Goal: Communication & Community: Answer question/provide support

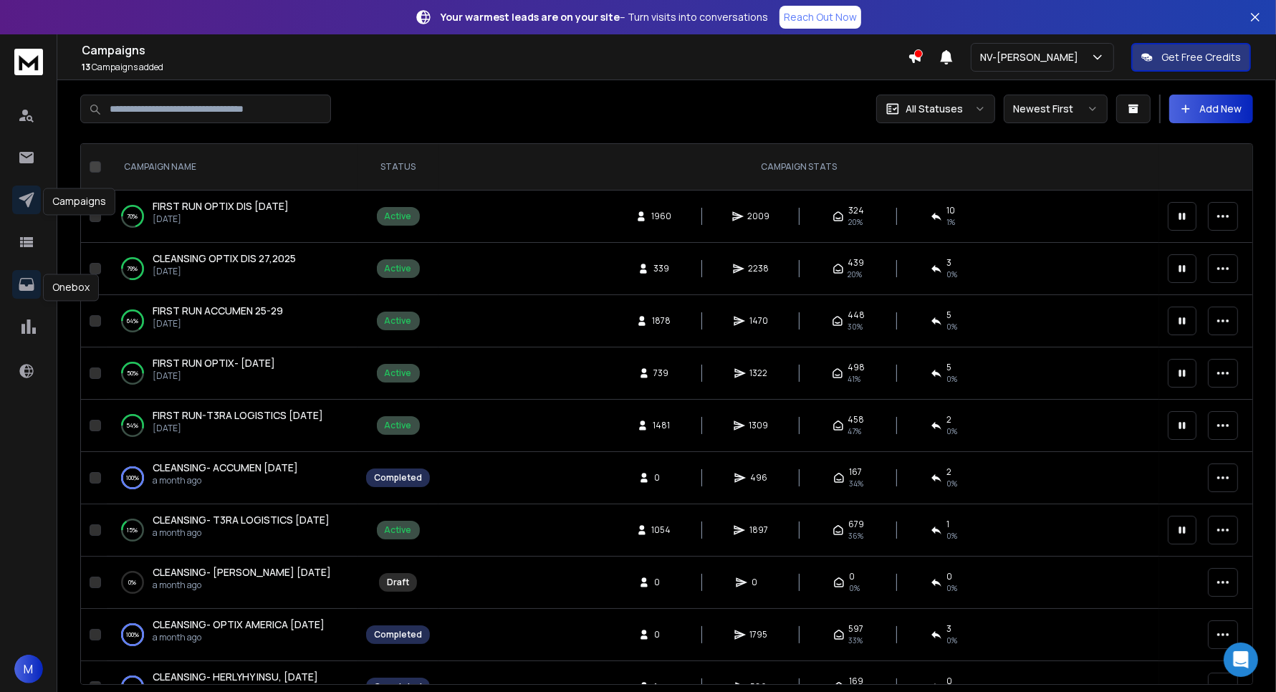
click at [34, 280] on icon at bounding box center [26, 284] width 17 height 17
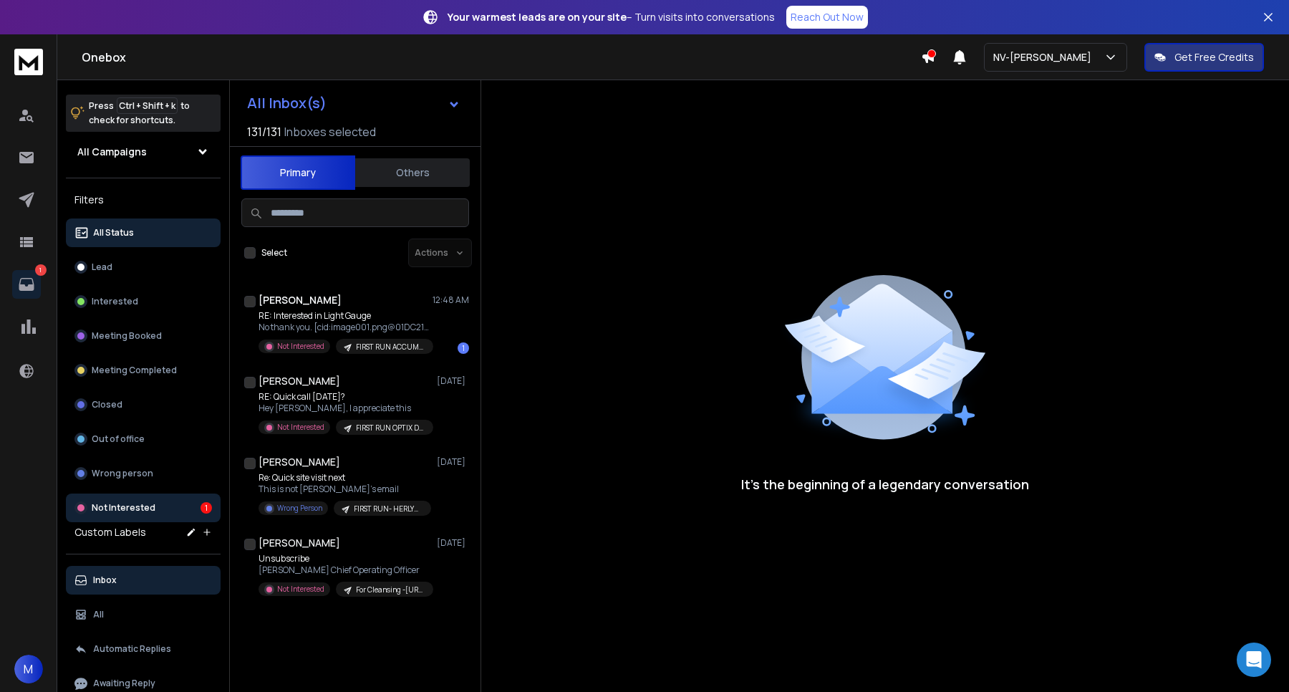
click at [148, 506] on p "Not Interested" at bounding box center [124, 507] width 64 height 11
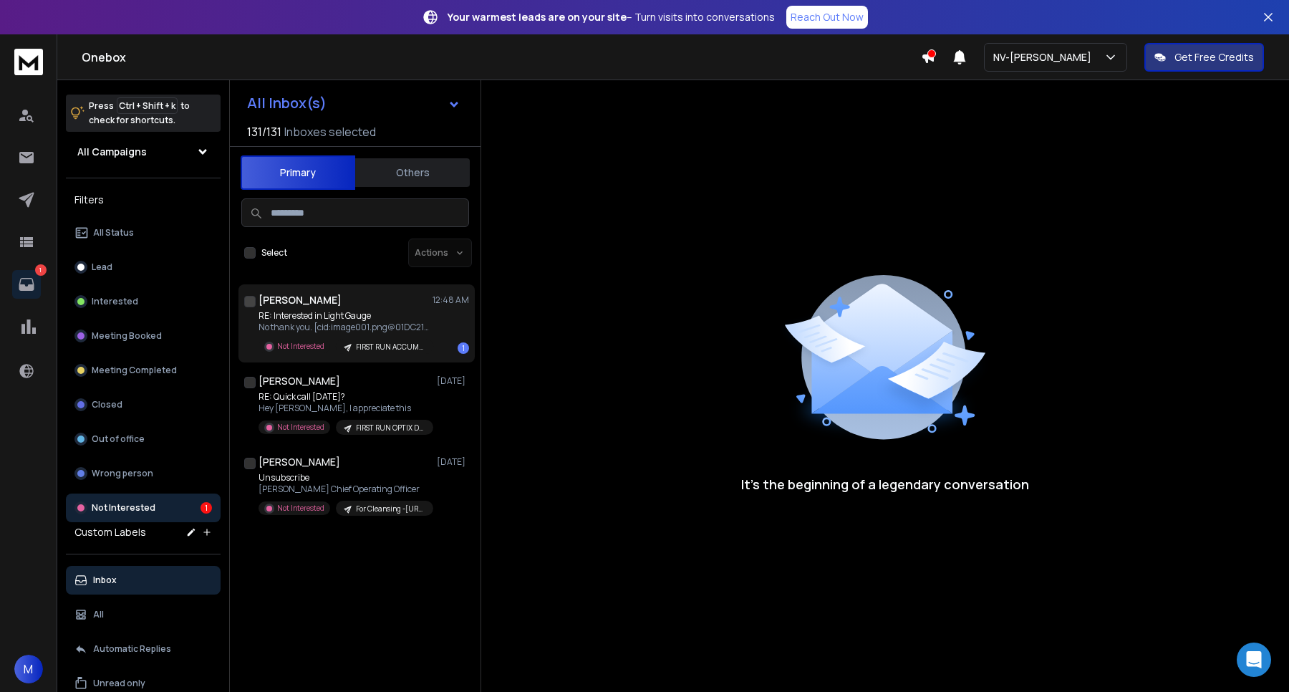
click at [371, 297] on div "[PERSON_NAME] 12:48 AM" at bounding box center [364, 300] width 211 height 14
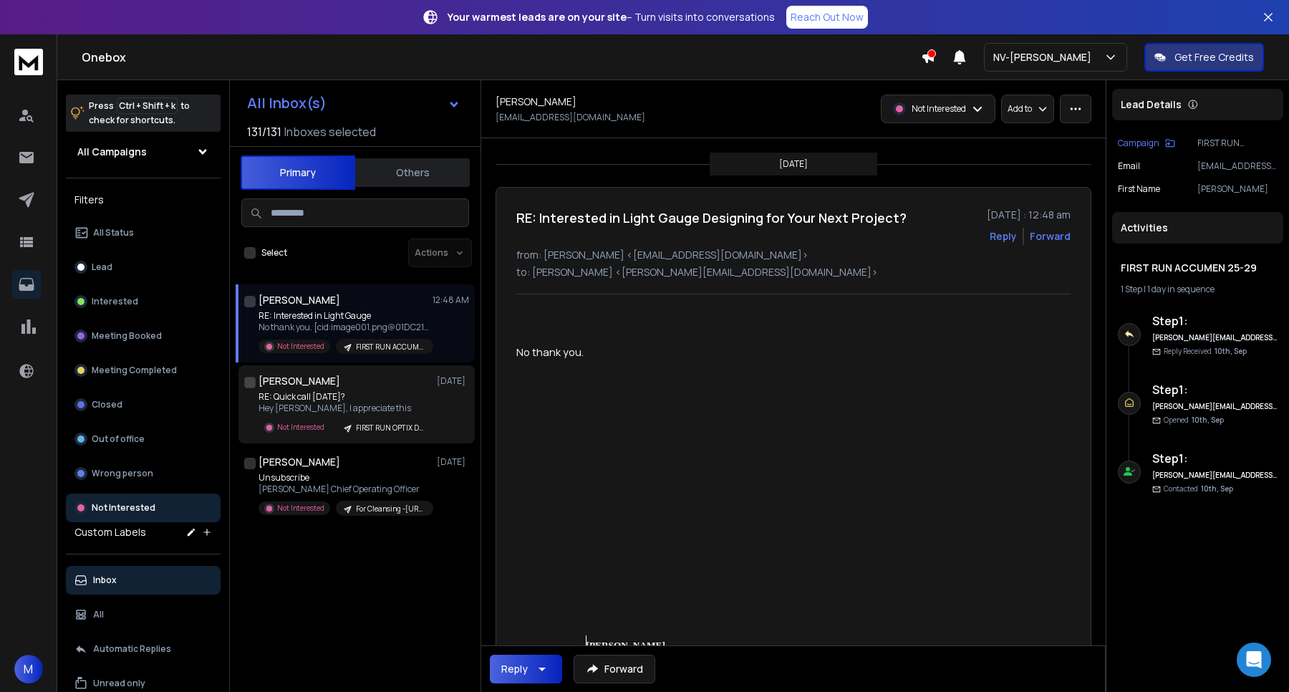
click at [401, 387] on div "[PERSON_NAME] [DATE]" at bounding box center [364, 381] width 211 height 14
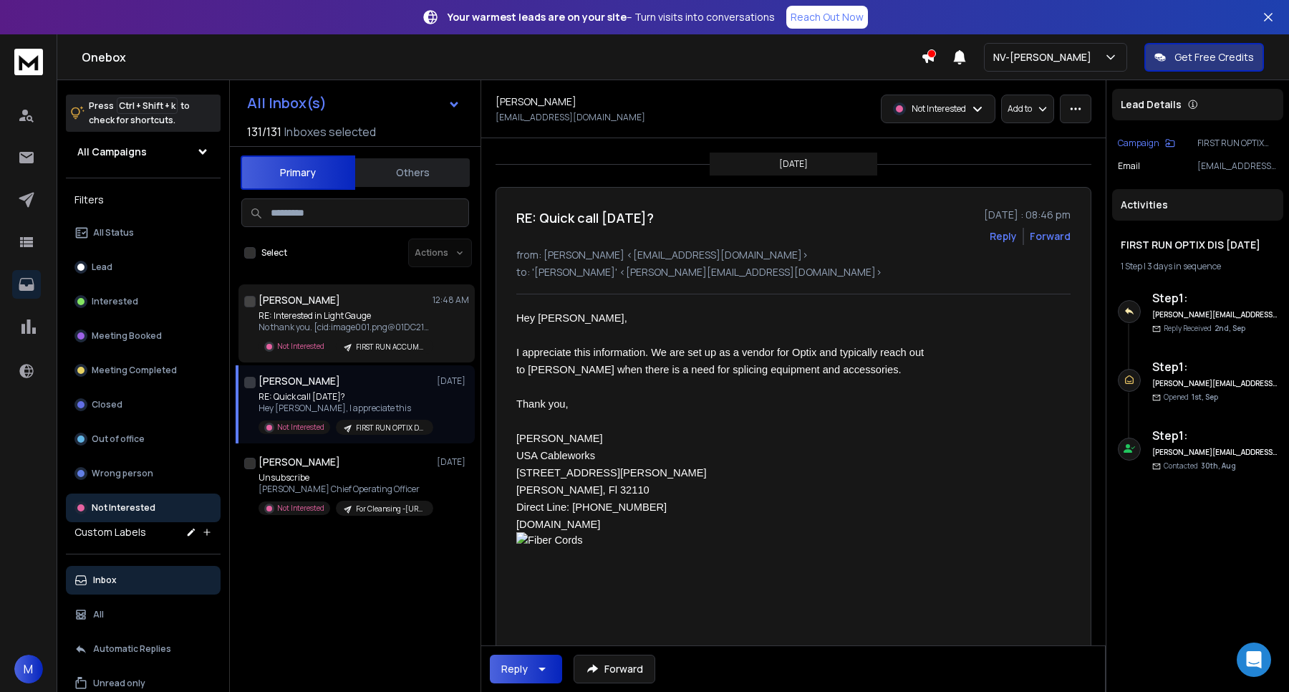
click at [353, 310] on p "RE: Interested in Light Gauge" at bounding box center [345, 315] width 172 height 11
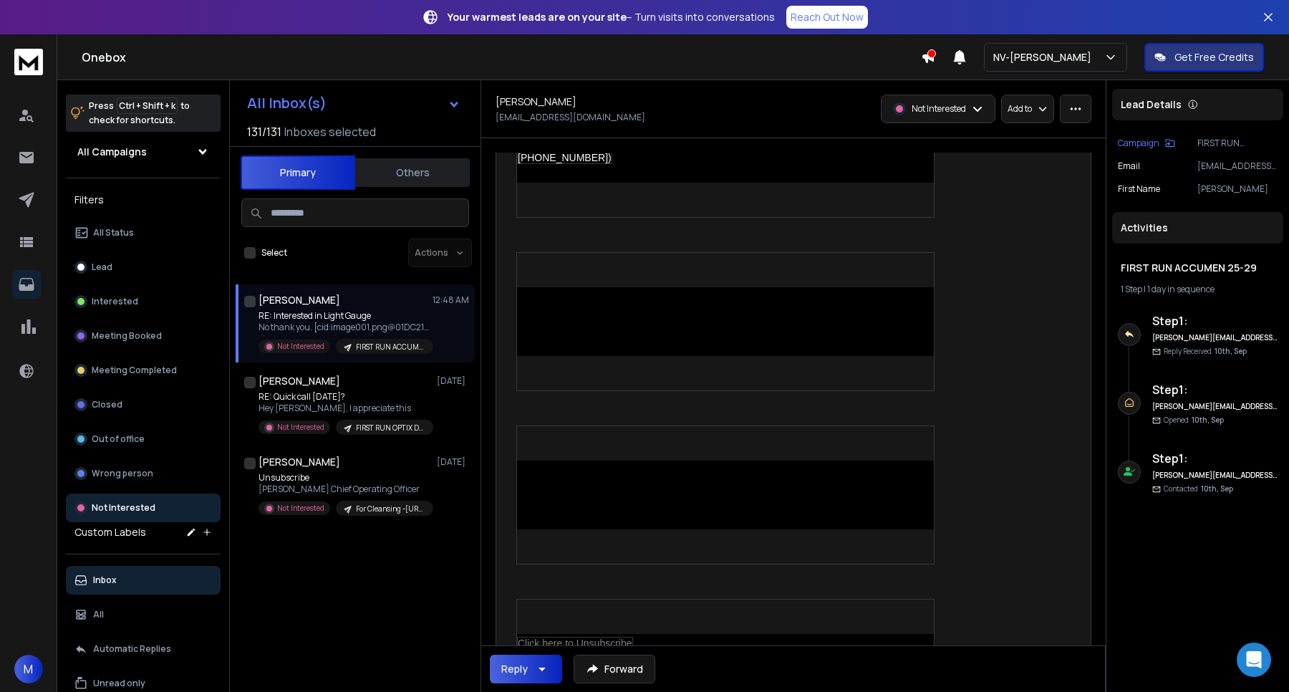
scroll to position [2686, 0]
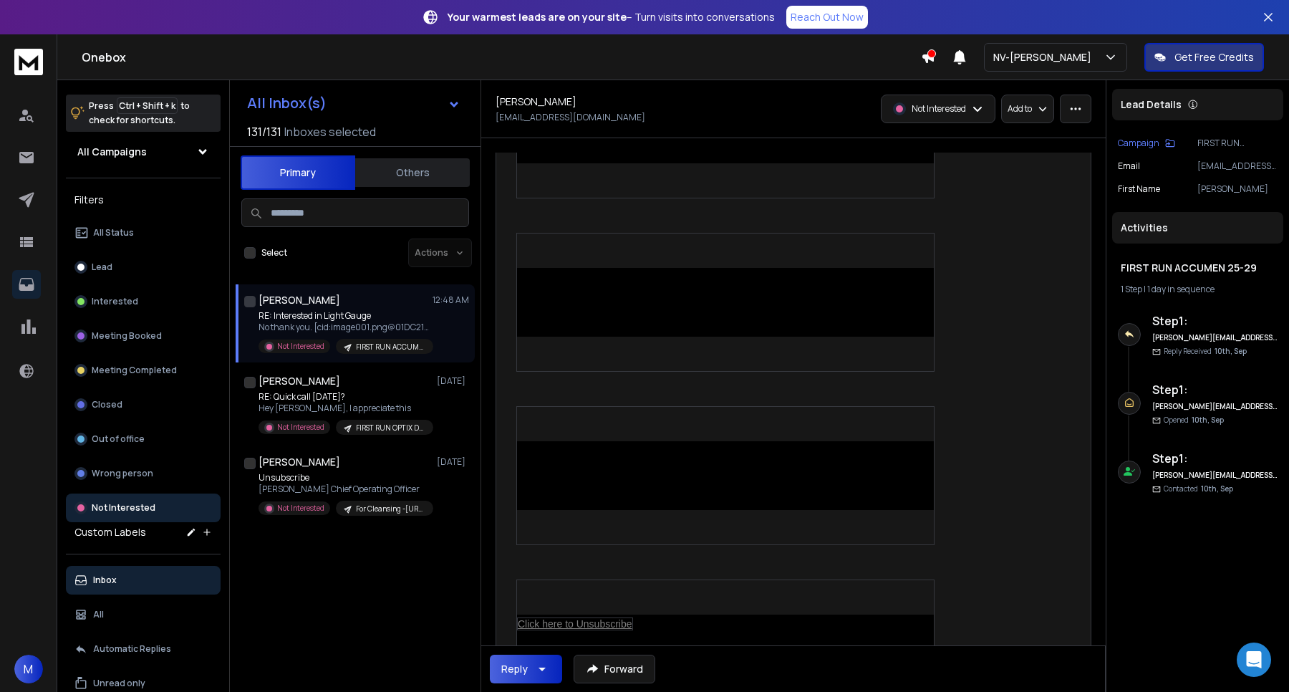
click at [705, 163] on p "[PHONE_NUMBER])" at bounding box center [725, 146] width 417 height 34
click at [710, 163] on p "[PHONE_NUMBER])" at bounding box center [725, 146] width 417 height 34
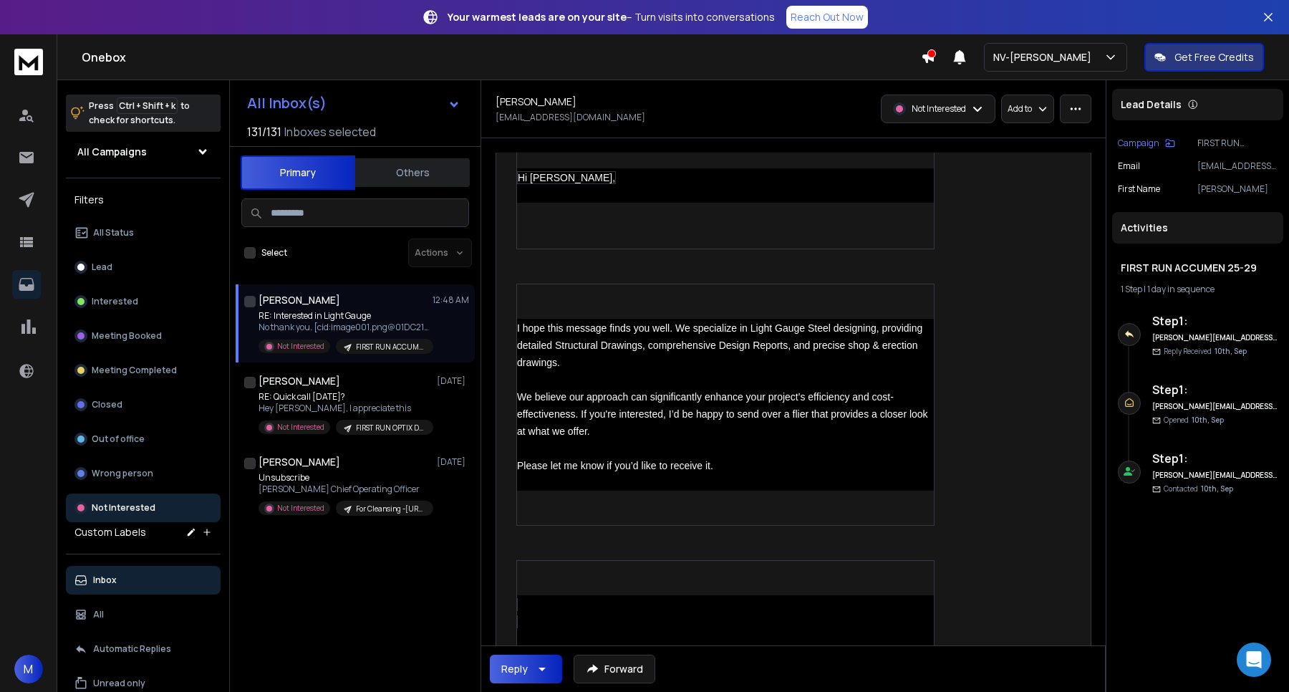
scroll to position [1612, 0]
click at [1243, 398] on div "Step 1 : [PERSON_NAME][EMAIL_ADDRESS][DOMAIN_NAME] Opened 10th, Sep" at bounding box center [1214, 403] width 125 height 44
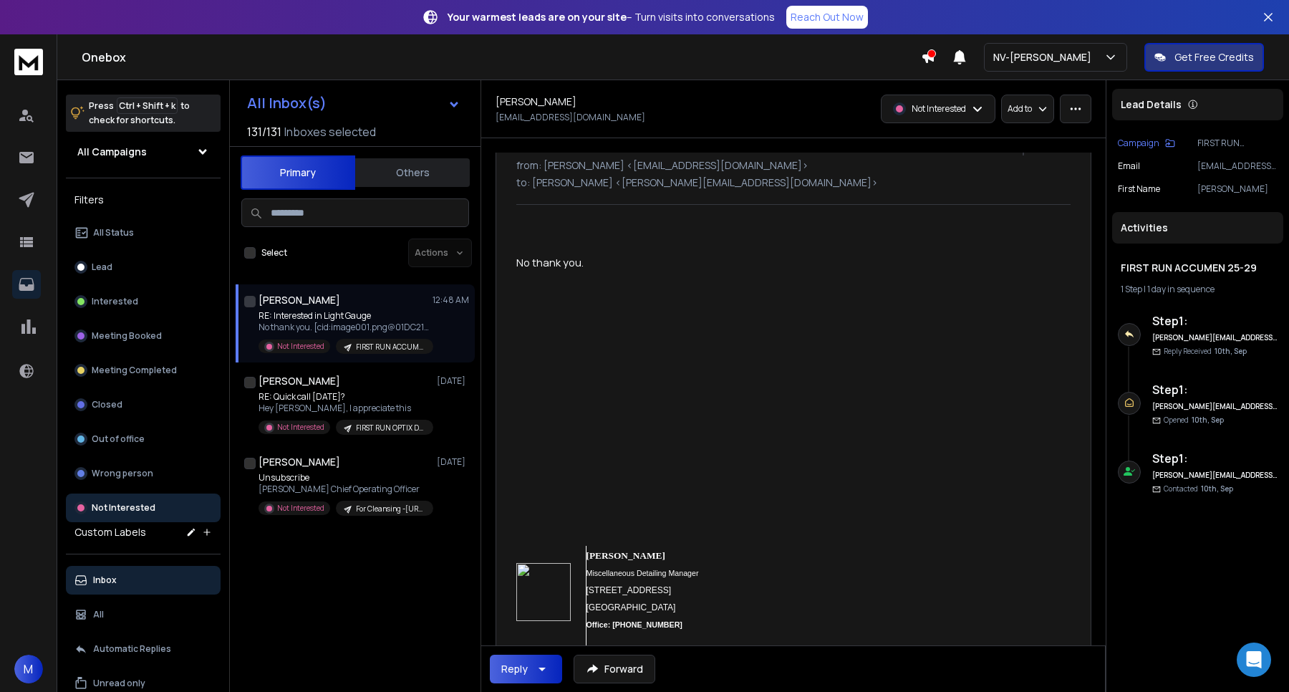
scroll to position [0, 0]
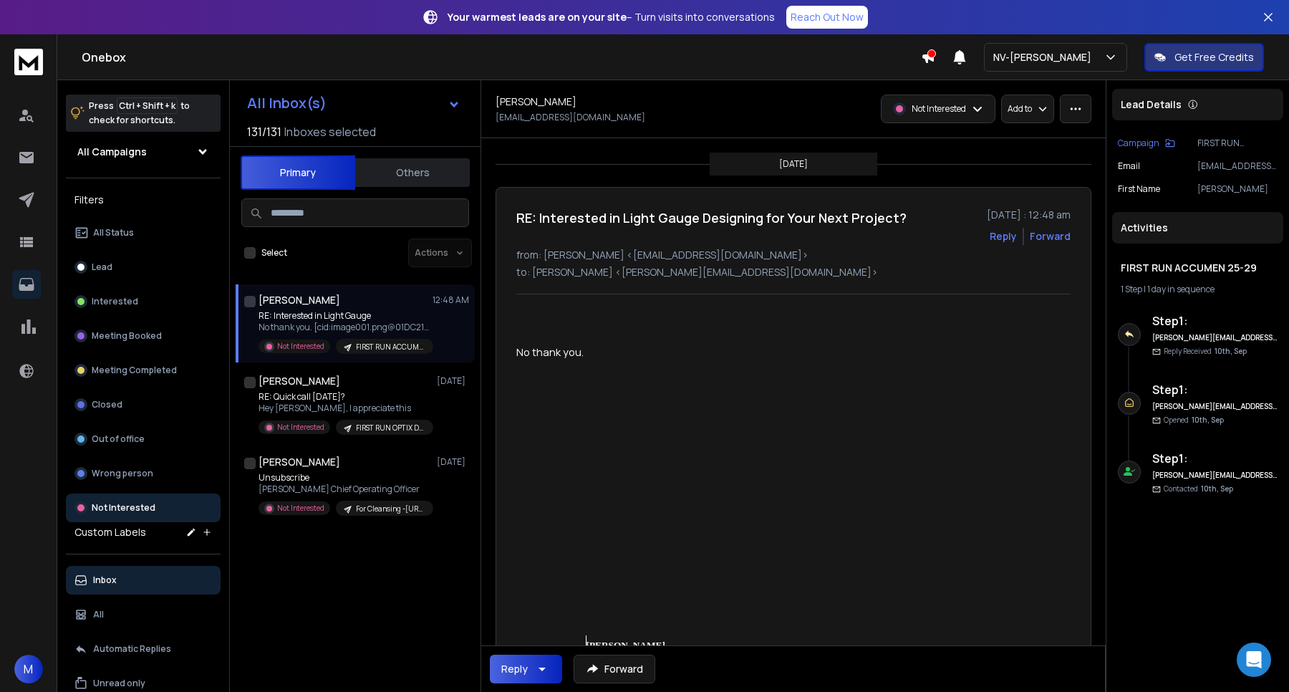
click at [563, 349] on span "No thank you." at bounding box center [549, 352] width 67 height 14
copy span "No thank you."
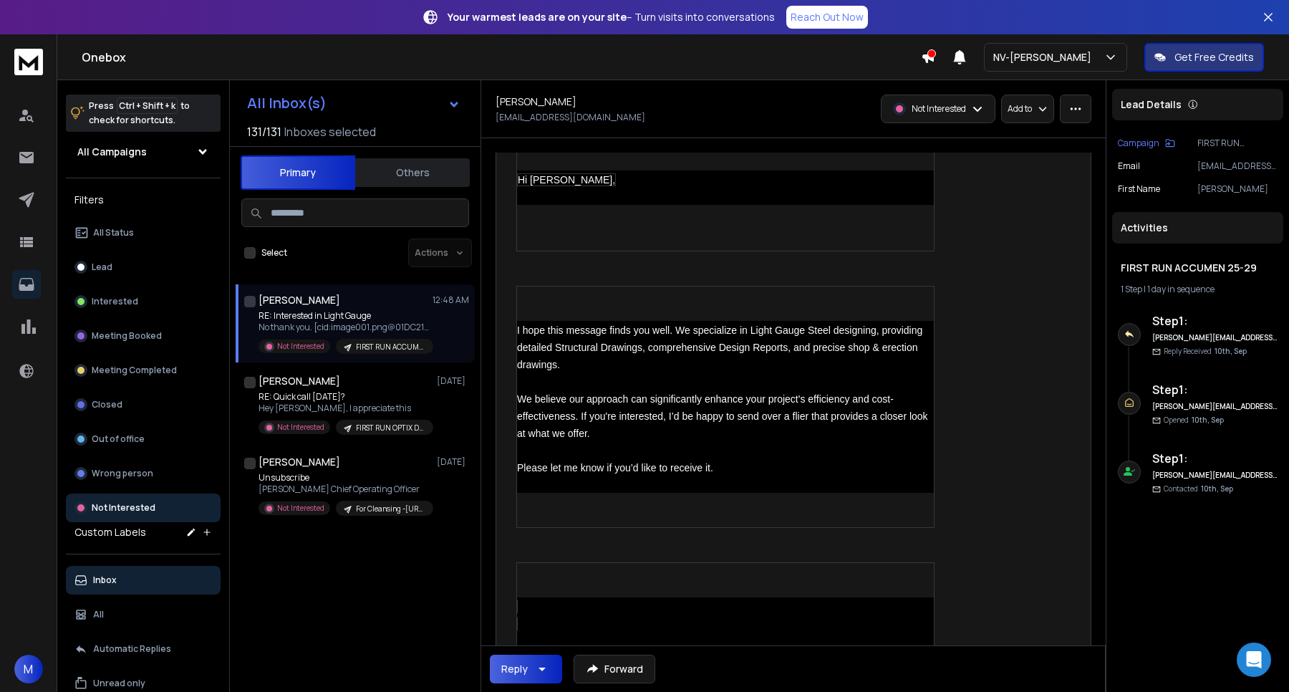
scroll to position [1701, 0]
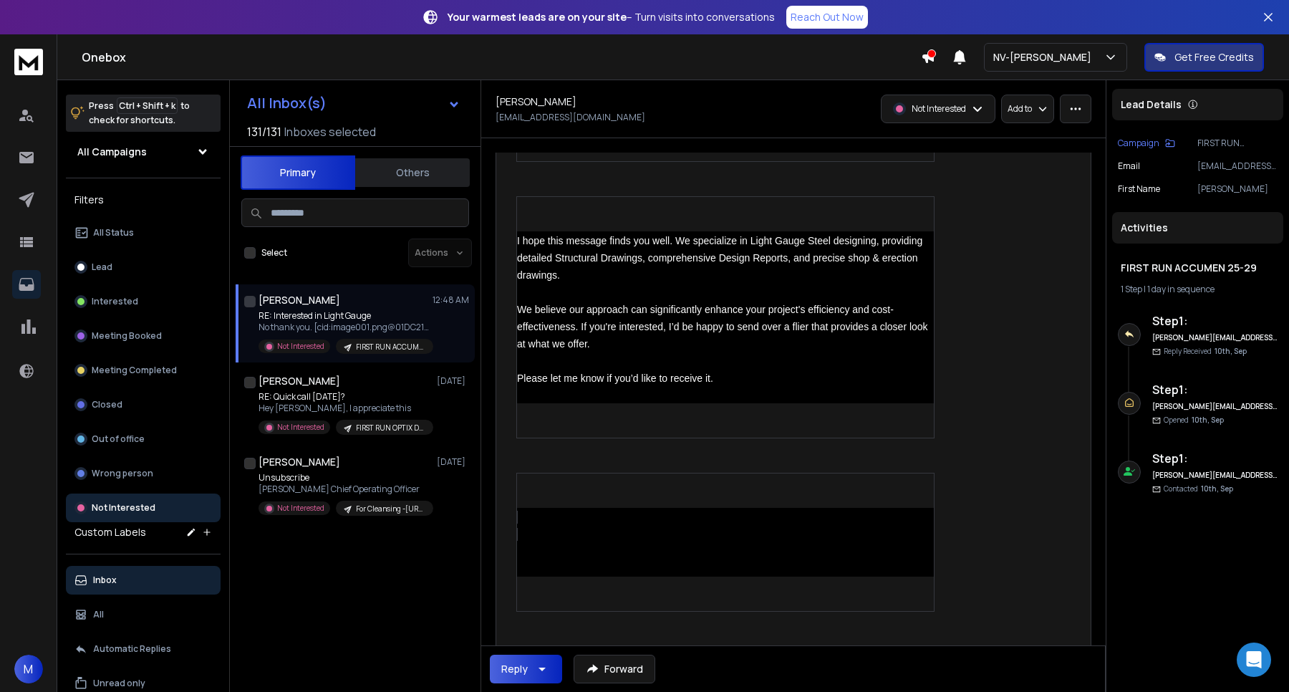
click at [1208, 165] on p "[EMAIL_ADDRESS][DOMAIN_NAME]" at bounding box center [1238, 165] width 80 height 11
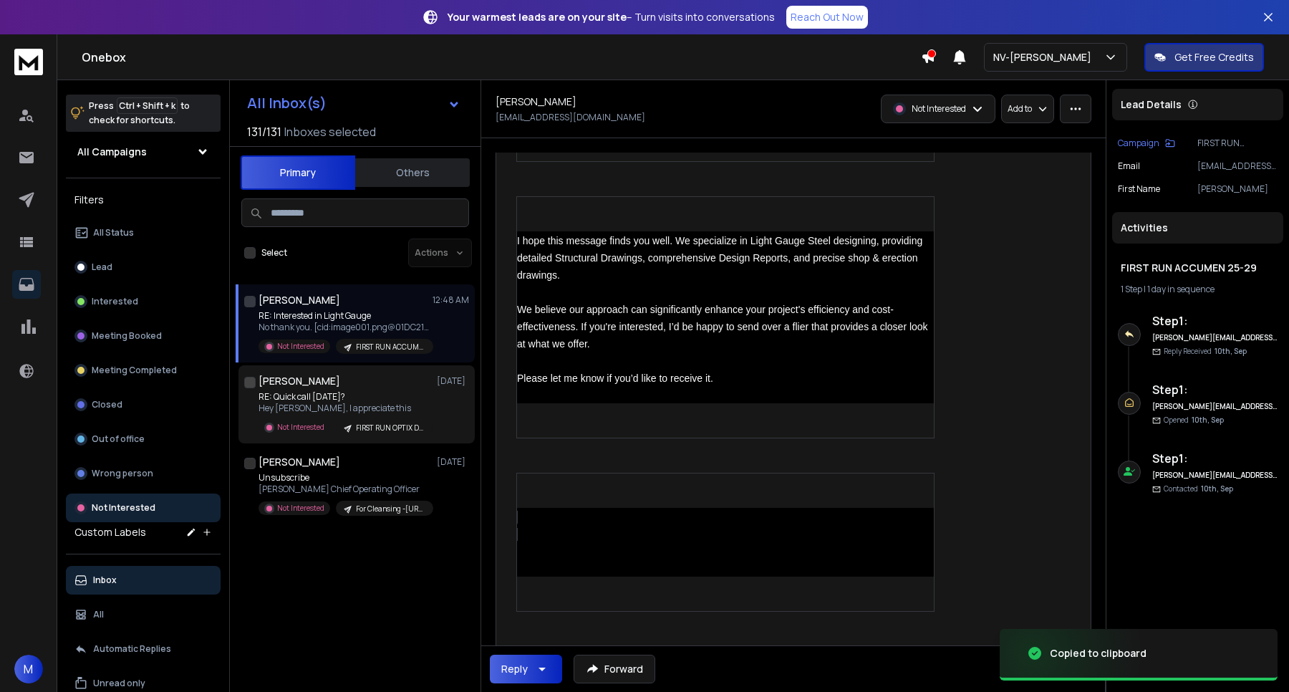
click at [387, 388] on div "[PERSON_NAME] [DATE] RE: Quick call [DATE]? Hey [PERSON_NAME], I appreciate thi…" at bounding box center [364, 404] width 211 height 61
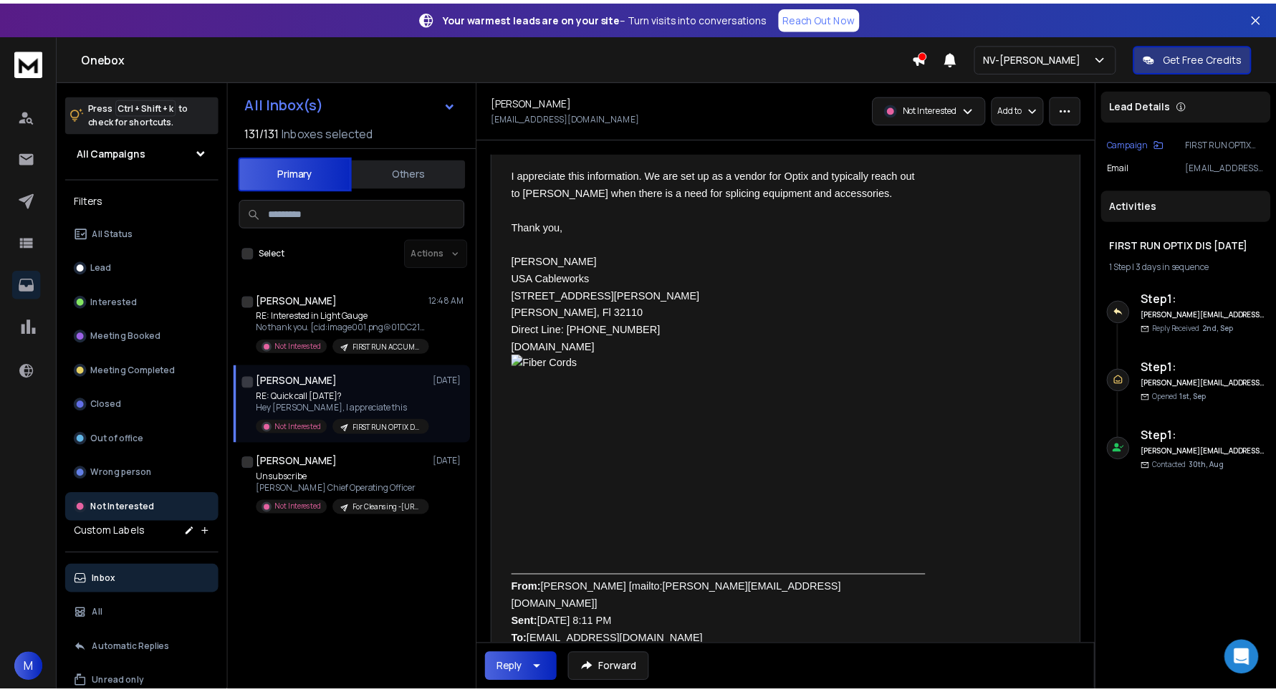
scroll to position [0, 0]
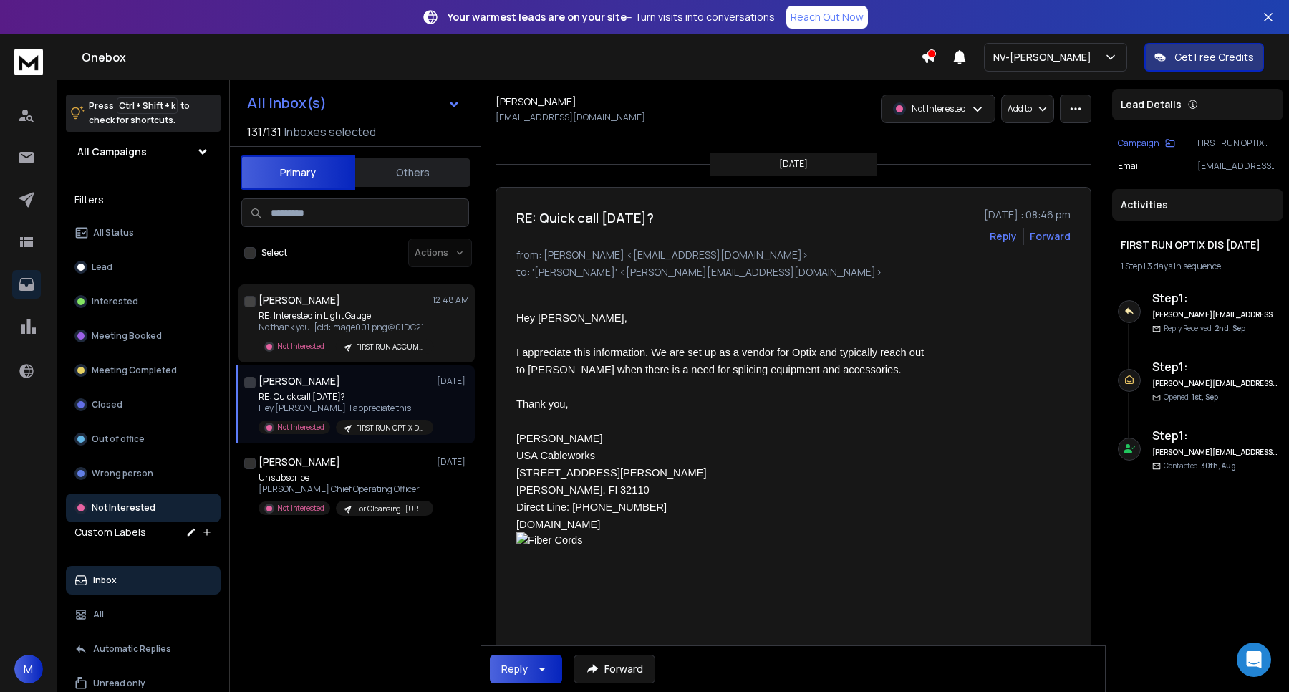
click at [372, 302] on div "[PERSON_NAME] 12:48 AM" at bounding box center [364, 300] width 211 height 14
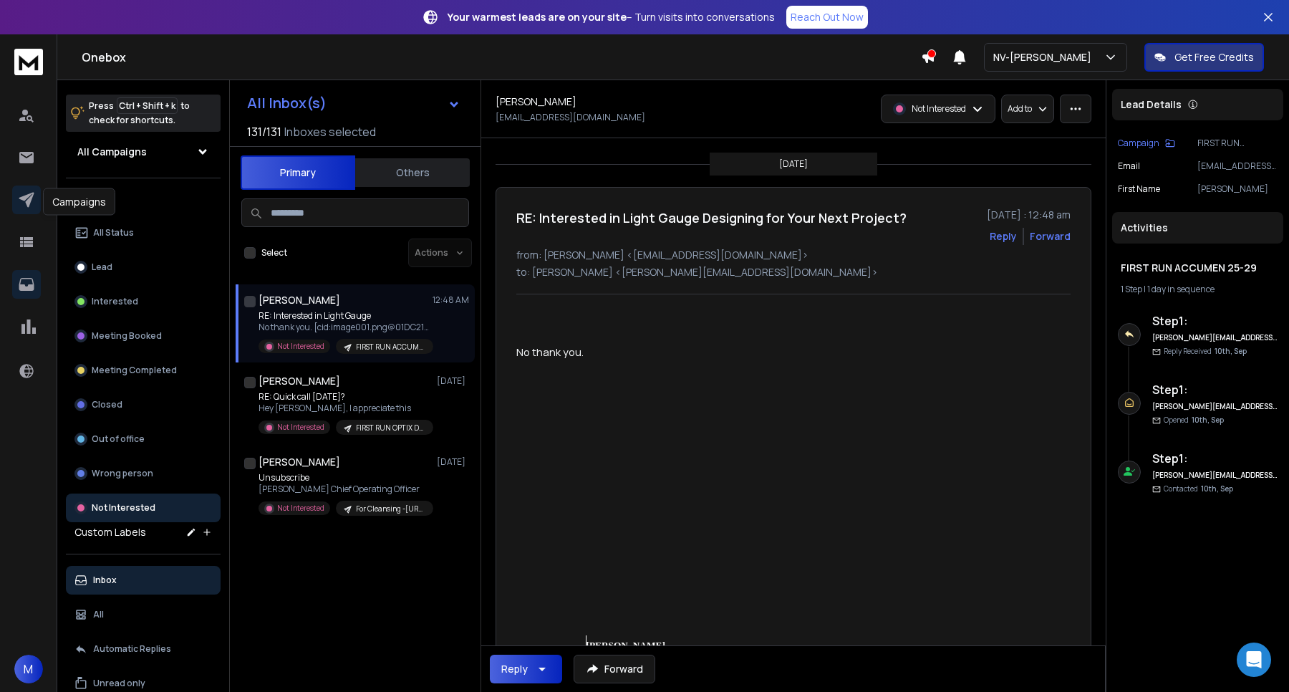
click at [27, 199] on icon at bounding box center [26, 199] width 17 height 17
